Goal: Task Accomplishment & Management: Manage account settings

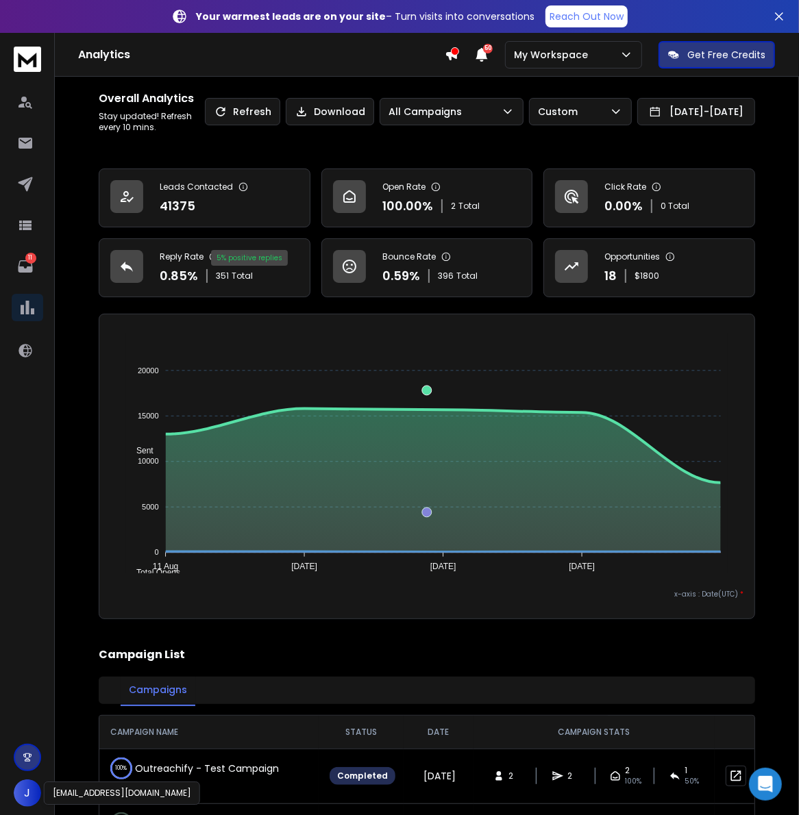
click at [29, 795] on span "J" at bounding box center [27, 793] width 27 height 27
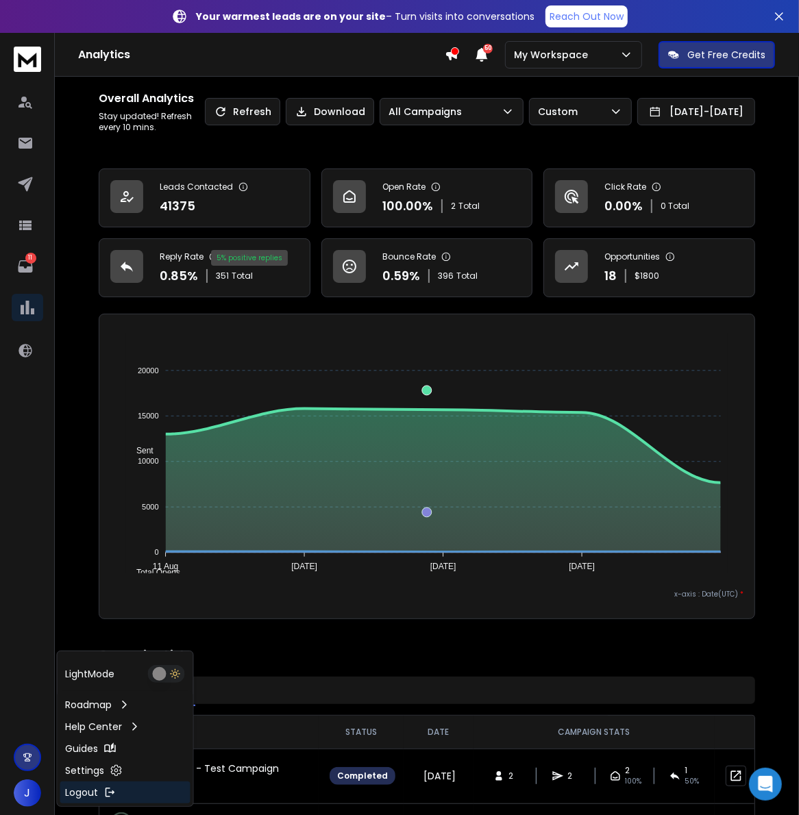
click at [110, 794] on icon at bounding box center [110, 793] width 12 height 12
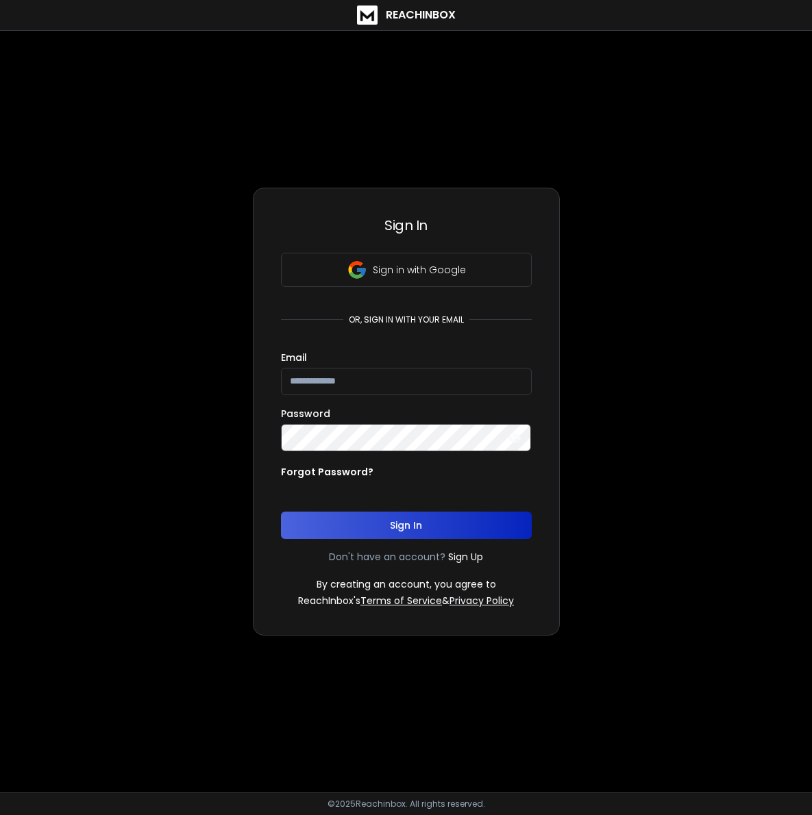
click at [402, 383] on input "email" at bounding box center [406, 381] width 251 height 27
type input "**********"
click at [416, 522] on button "Sign In" at bounding box center [406, 525] width 251 height 27
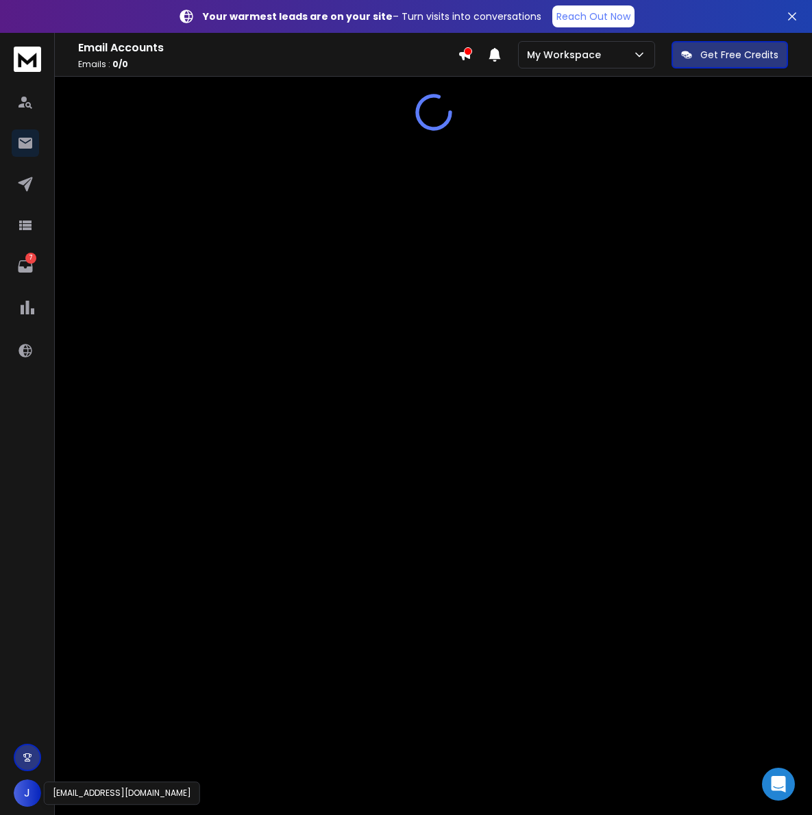
click at [34, 787] on span "J" at bounding box center [27, 793] width 27 height 27
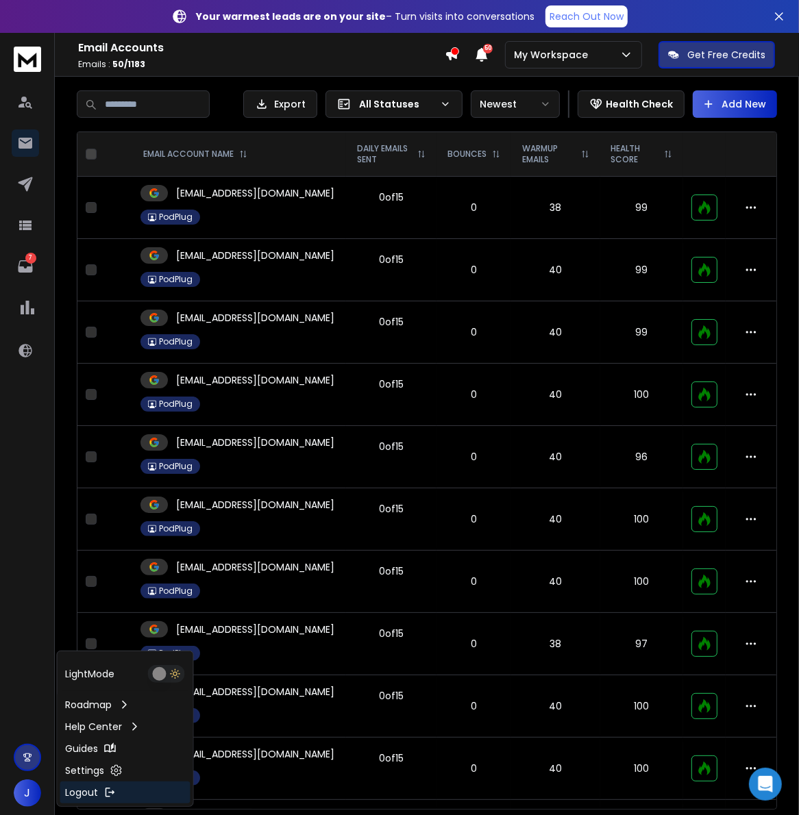
click at [125, 787] on div "Logout" at bounding box center [125, 793] width 130 height 22
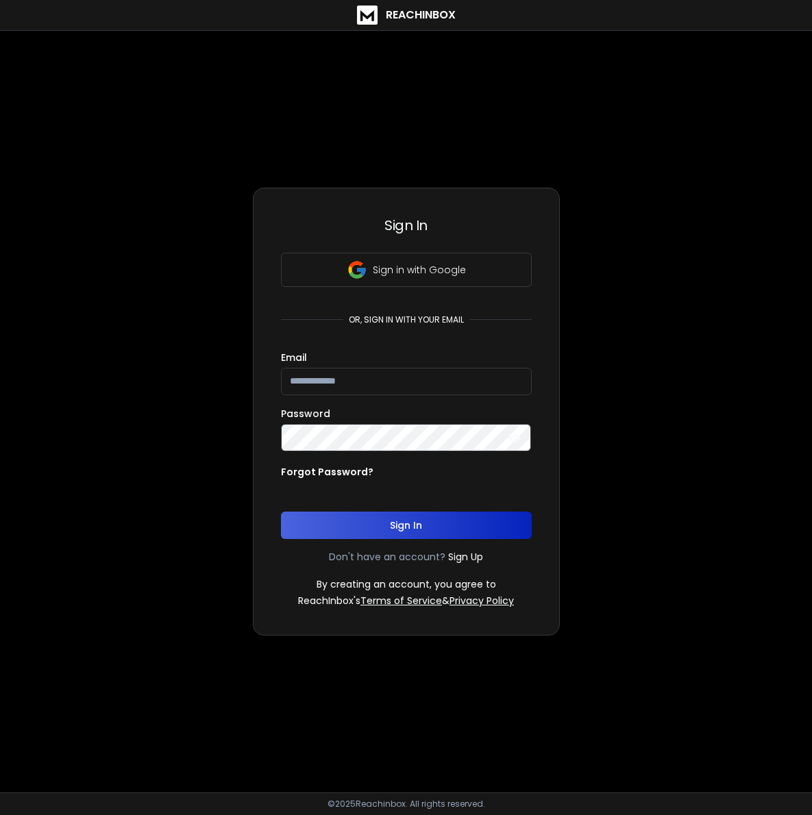
click at [382, 404] on form "Email Password Forgot Password? Sign In Sign Up" at bounding box center [406, 446] width 251 height 186
click at [395, 378] on input "email" at bounding box center [406, 381] width 251 height 27
type input "**********"
click at [281, 512] on button "Sign In" at bounding box center [406, 525] width 251 height 27
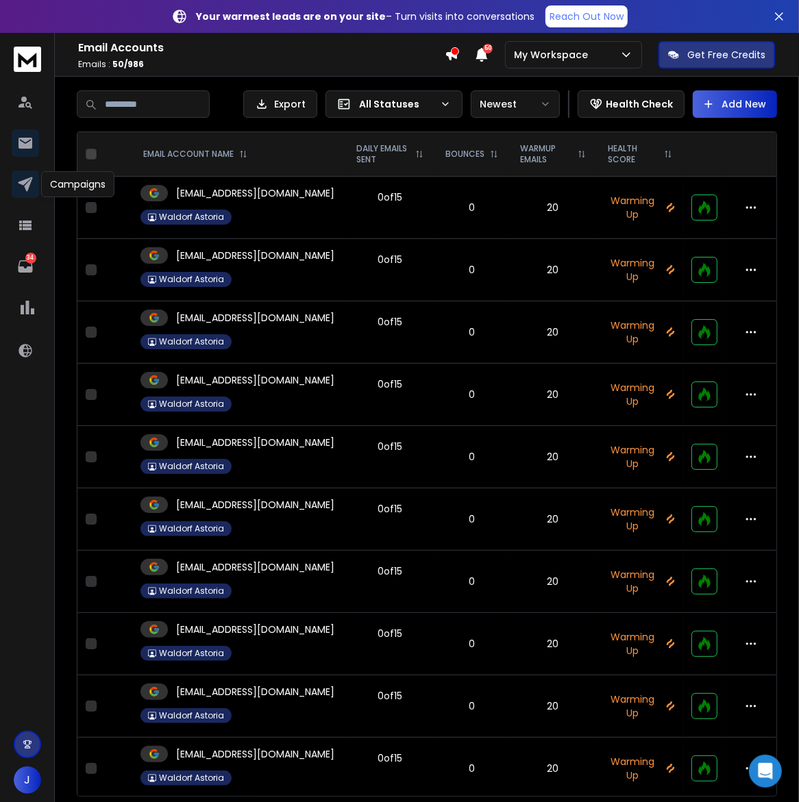
click at [25, 194] on link at bounding box center [25, 184] width 27 height 27
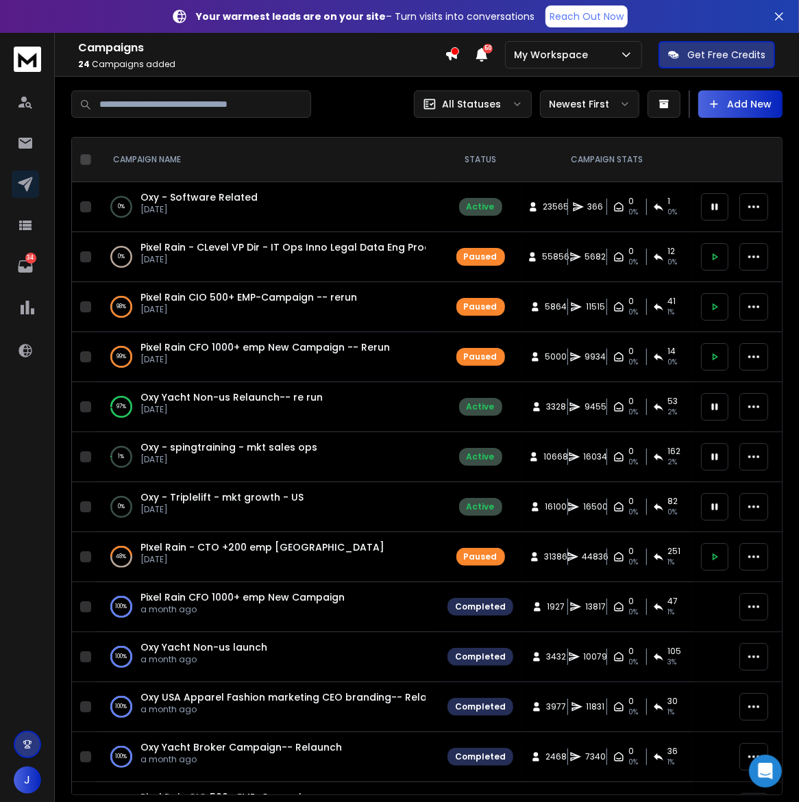
click at [205, 199] on span "Oxy - Software Related" at bounding box center [198, 197] width 117 height 14
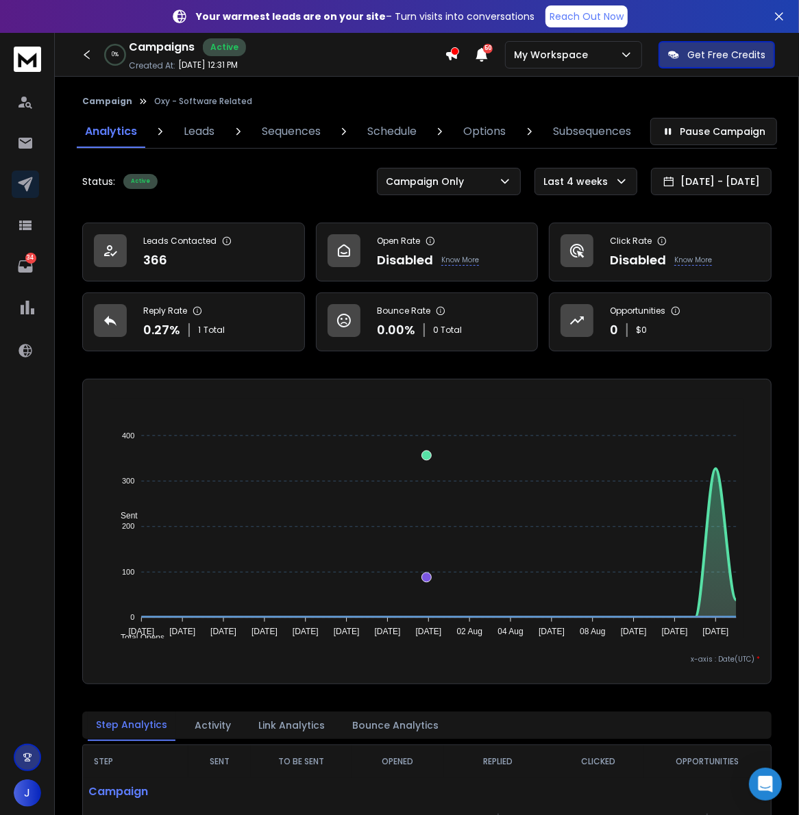
click at [209, 185] on div "Status: Active Pause Campaign Campaign Only Last 4 weeks [DATE] - [DATE]" at bounding box center [426, 181] width 689 height 27
click at [200, 129] on p "Leads" at bounding box center [199, 131] width 31 height 16
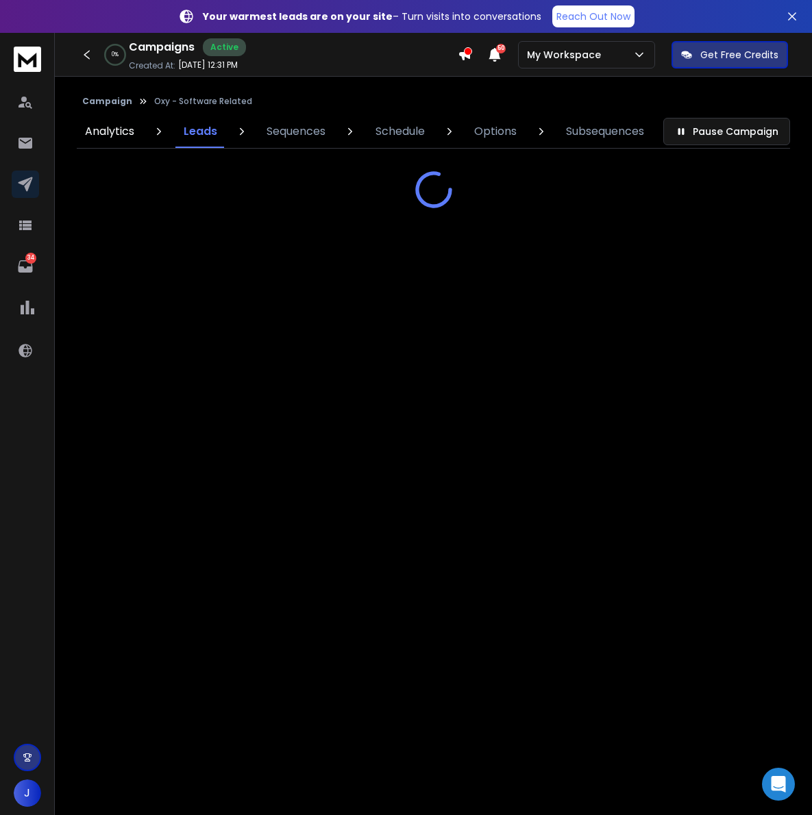
click at [104, 136] on p "Analytics" at bounding box center [109, 131] width 49 height 16
click at [23, 180] on icon at bounding box center [25, 184] width 14 height 14
